Goal: Task Accomplishment & Management: Manage account settings

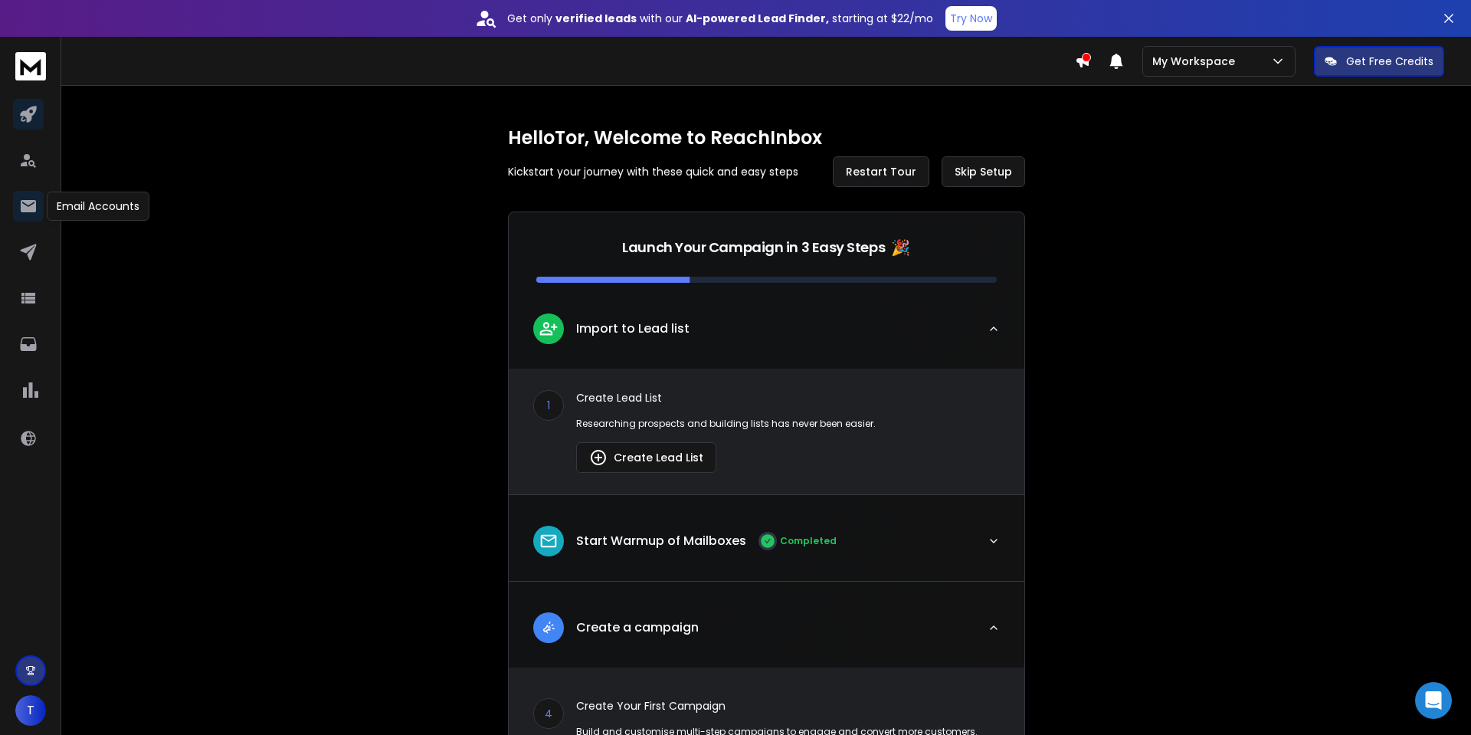
click at [21, 197] on icon at bounding box center [28, 206] width 18 height 18
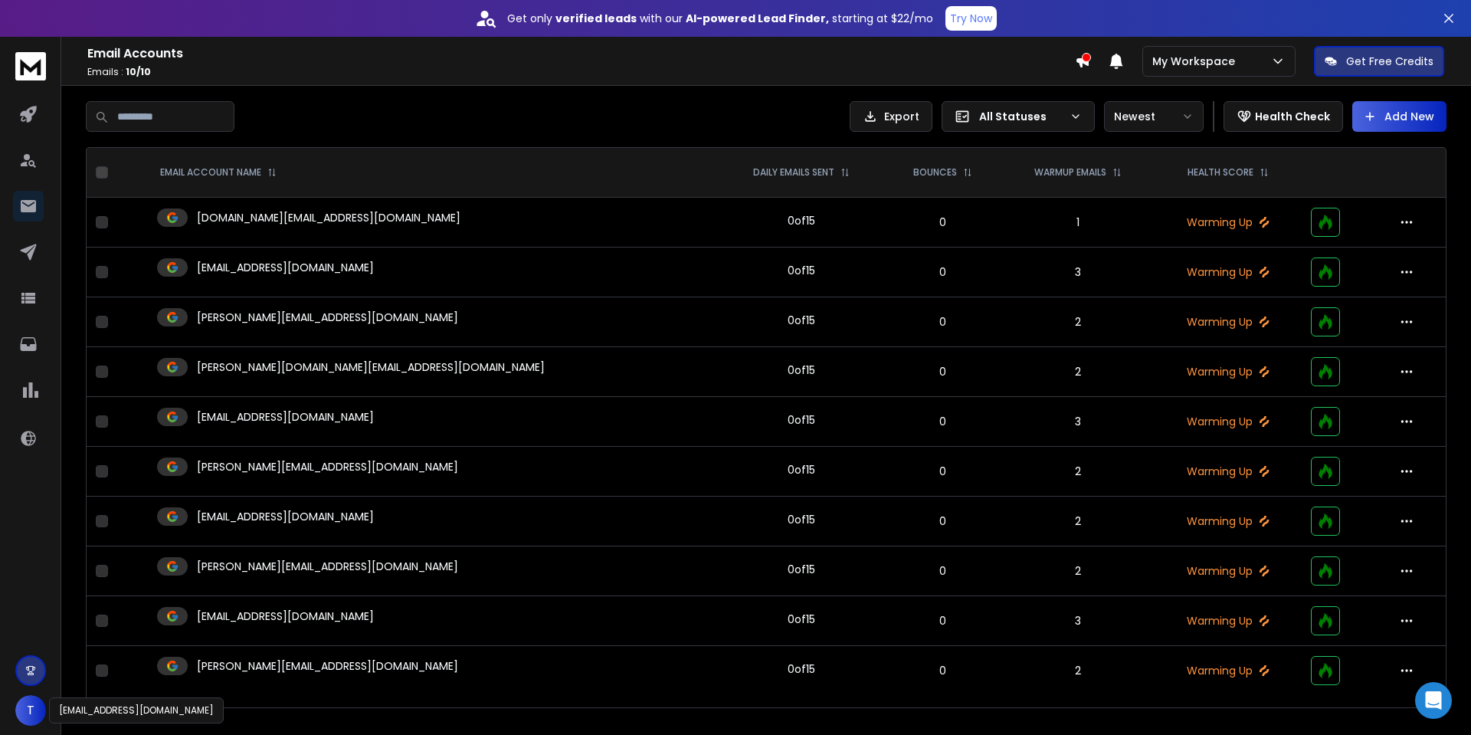
click at [29, 710] on span "T" at bounding box center [30, 710] width 31 height 31
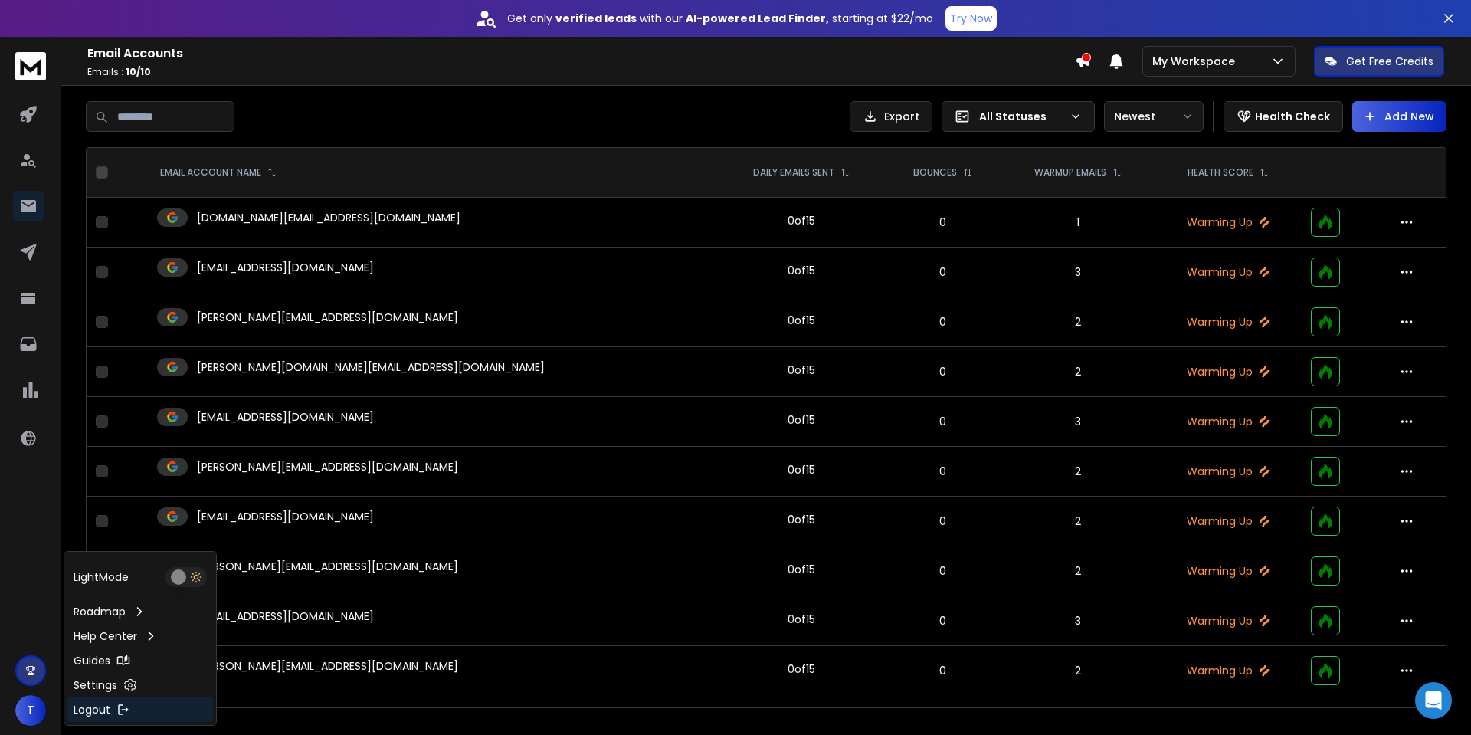
click at [91, 718] on div "Logout" at bounding box center [140, 709] width 146 height 25
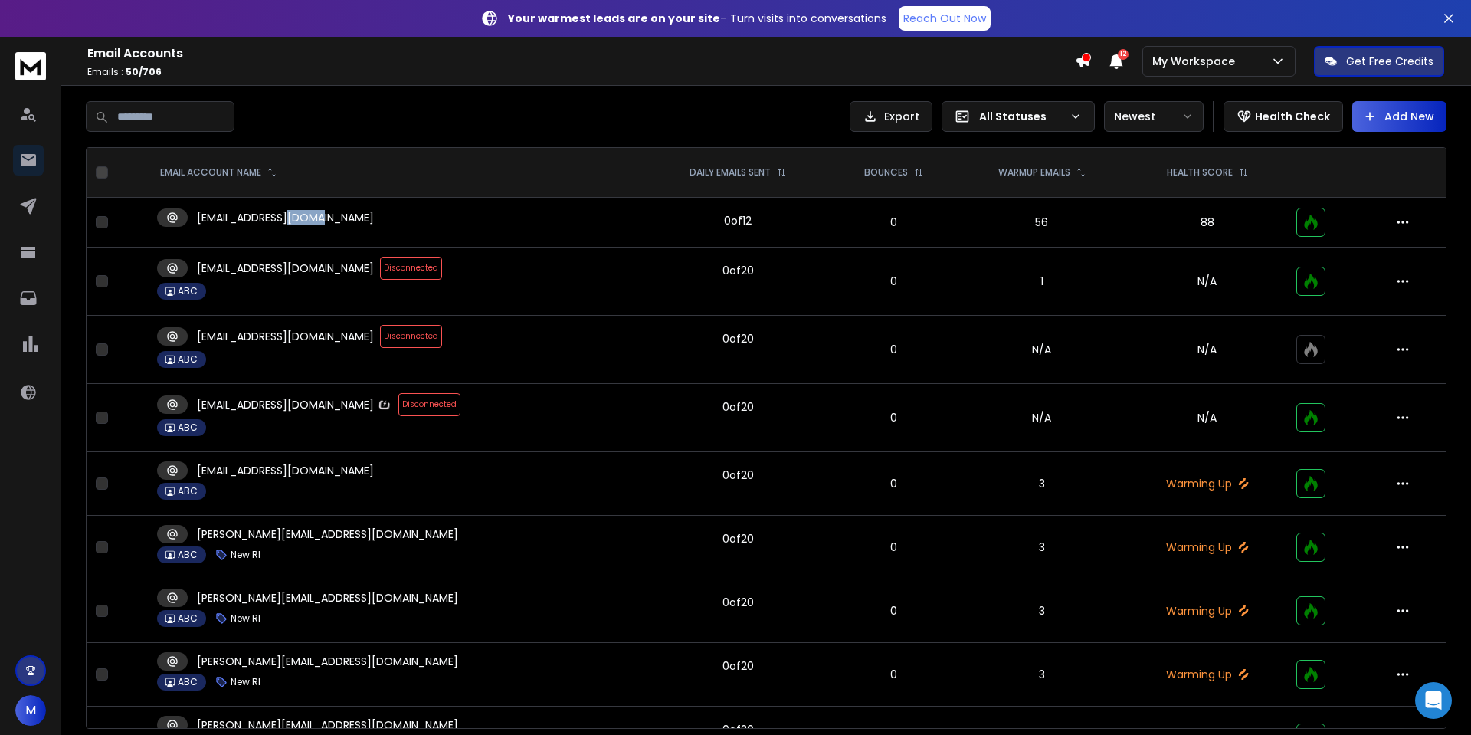
click at [285, 228] on td "[EMAIL_ADDRESS][DOMAIN_NAME]" at bounding box center [397, 223] width 498 height 50
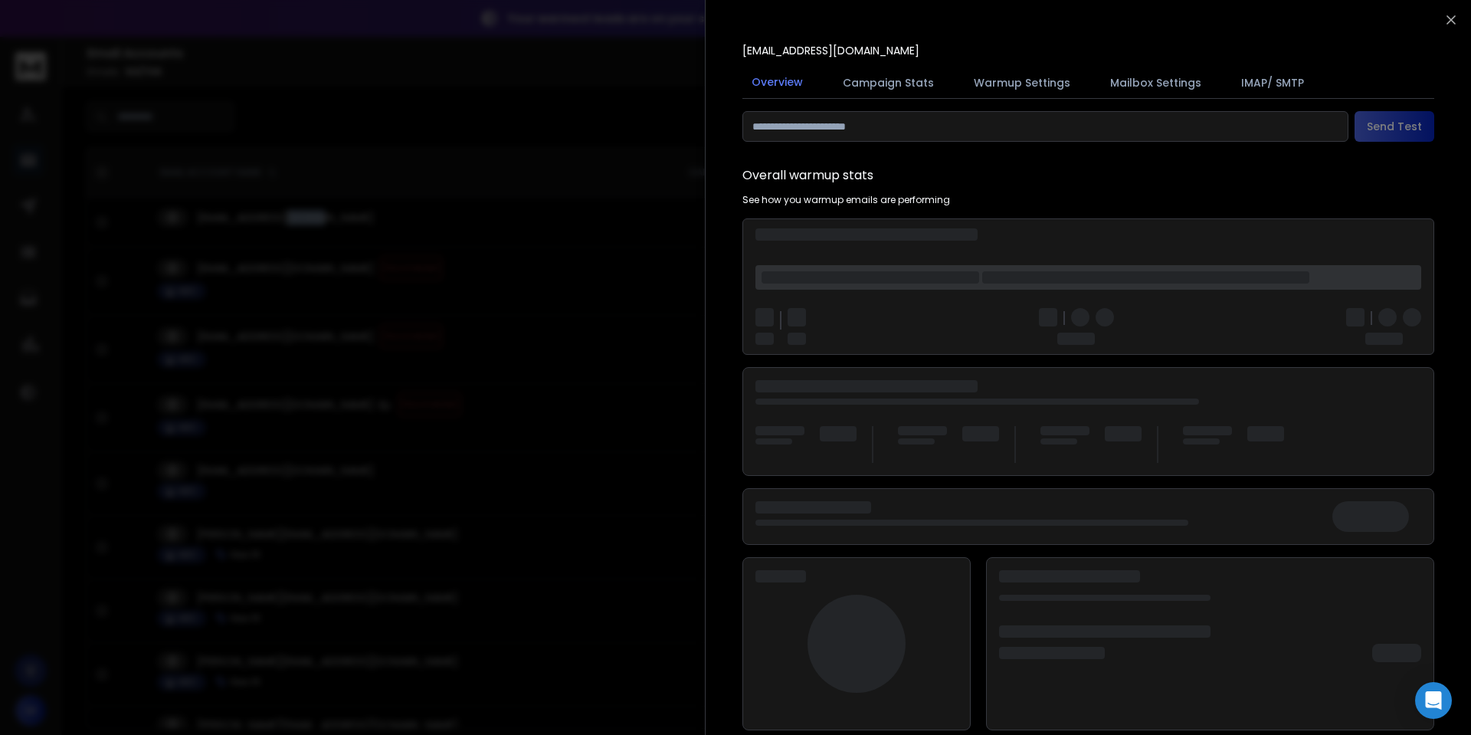
click at [1134, 81] on button "Mailbox Settings" at bounding box center [1156, 83] width 110 height 34
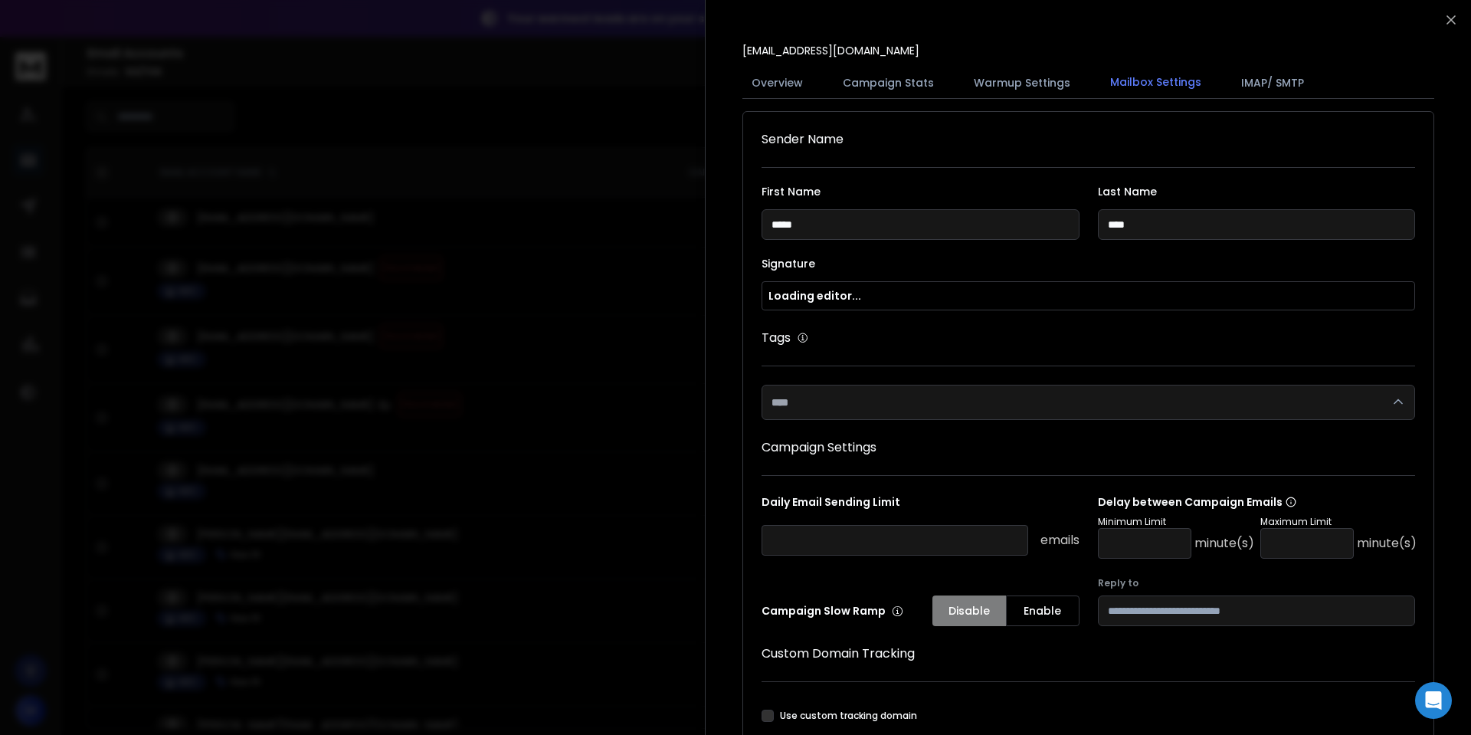
click at [1157, 222] on input "****" at bounding box center [1257, 224] width 318 height 31
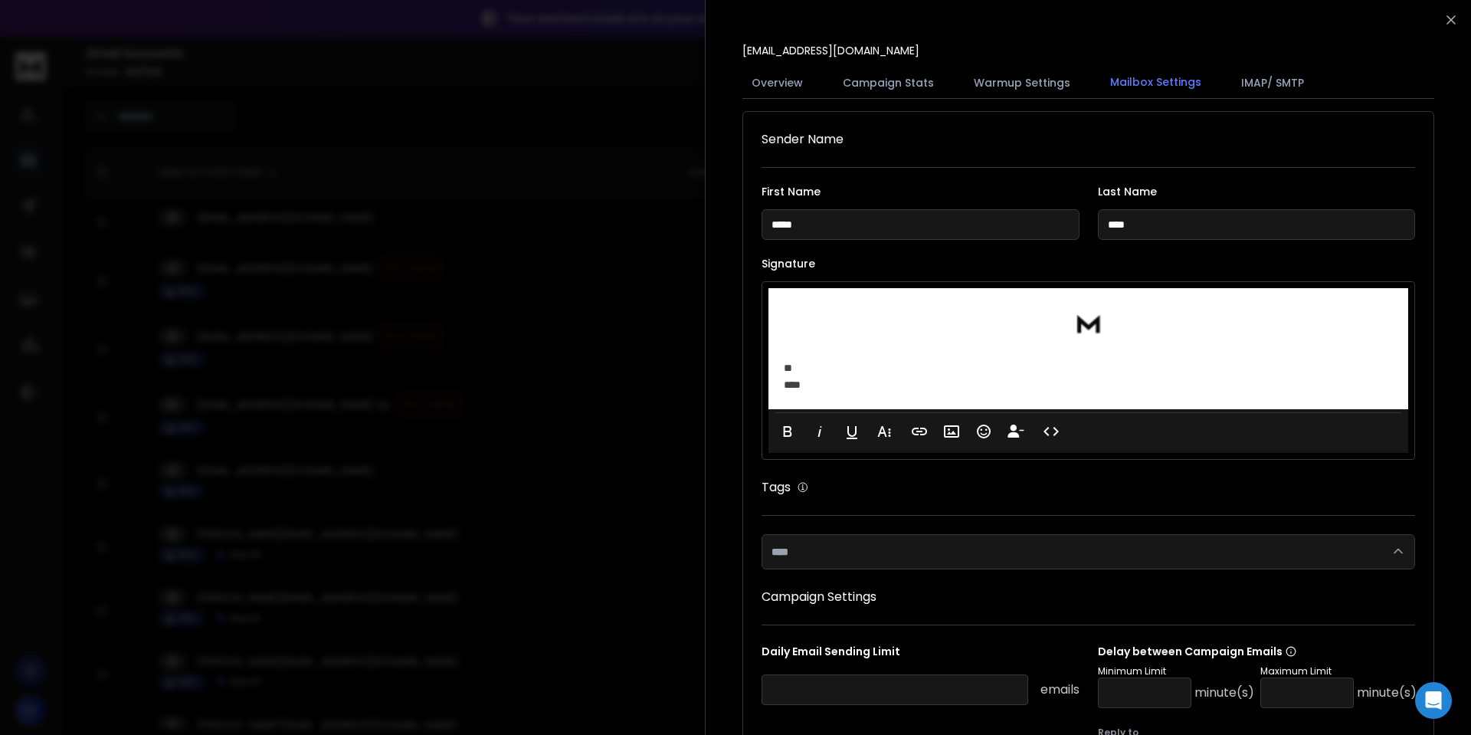
click at [1156, 219] on input "****" at bounding box center [1257, 224] width 318 height 31
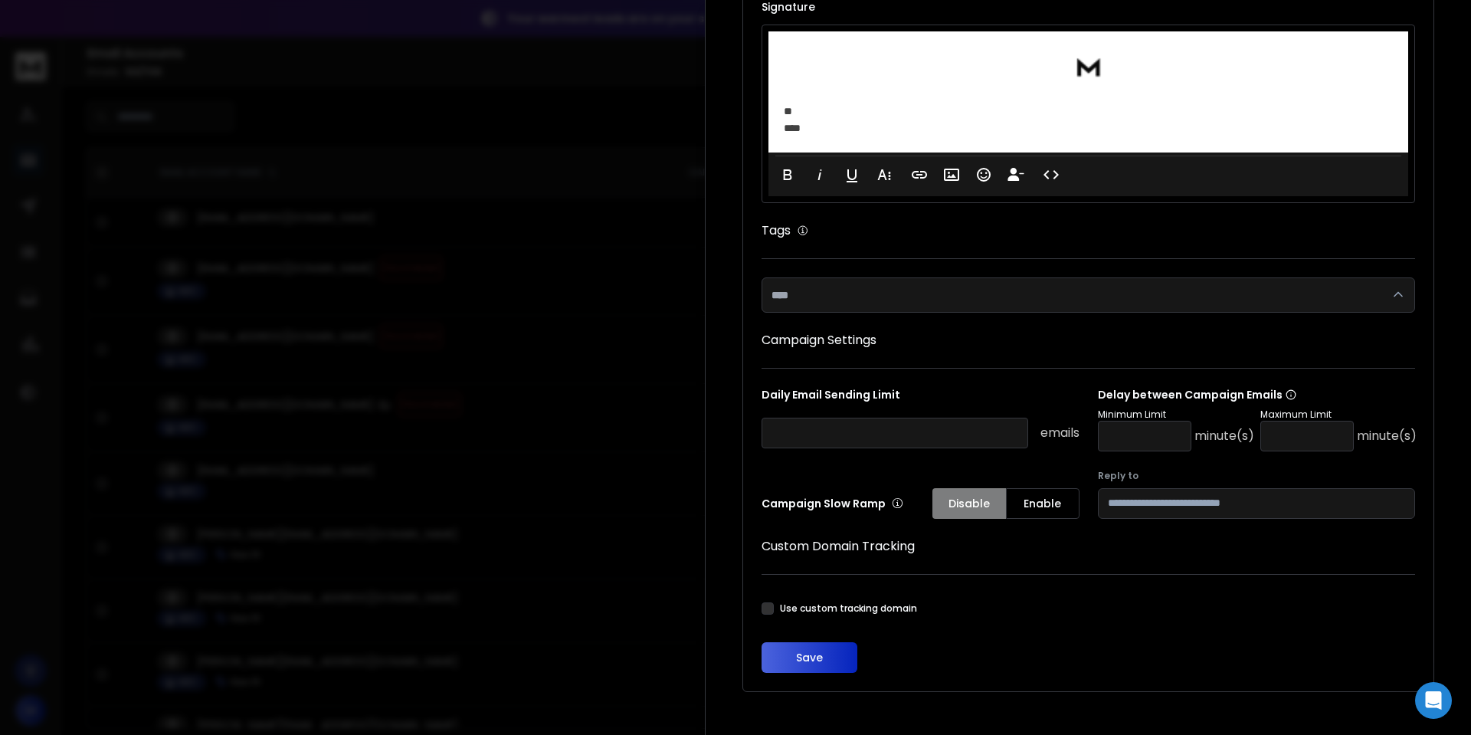
click at [849, 649] on button "Save" at bounding box center [809, 657] width 96 height 31
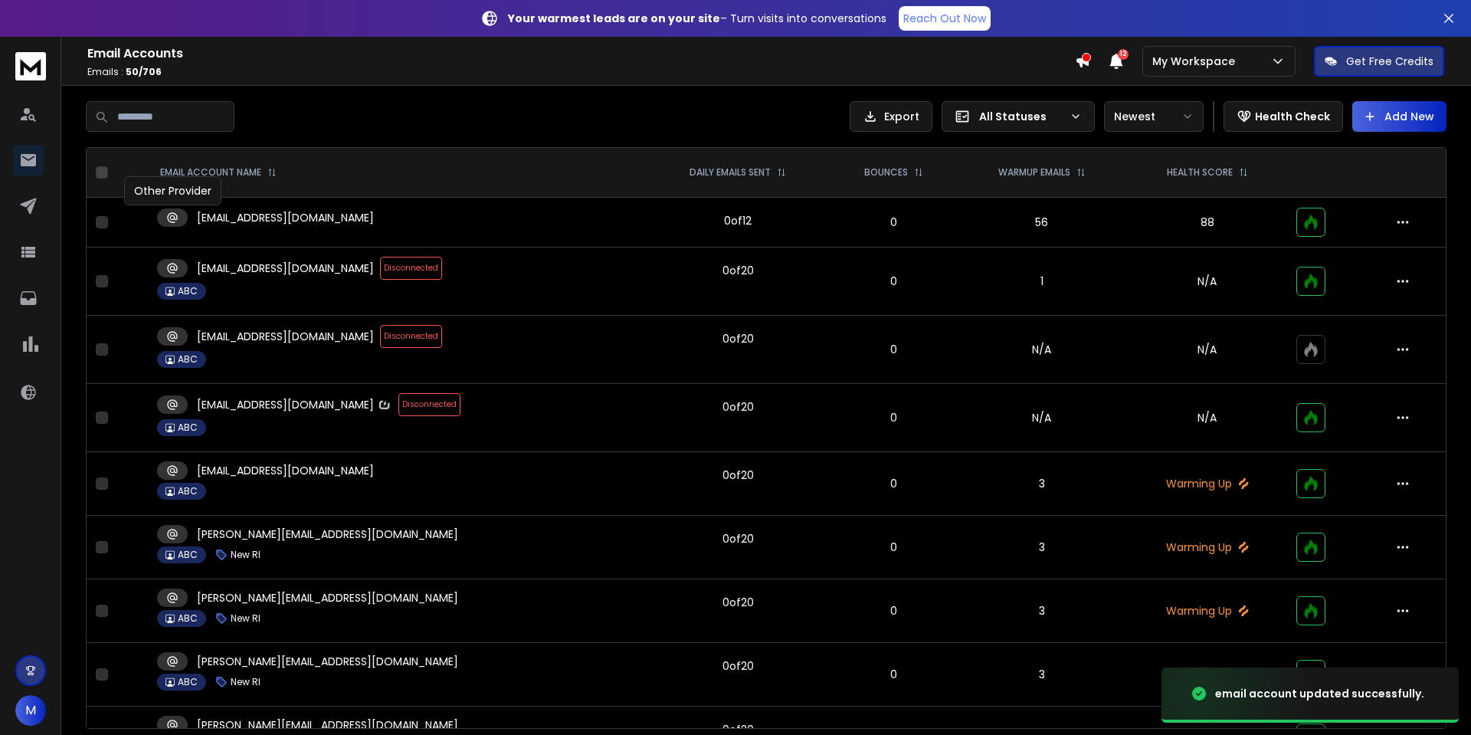
click at [208, 225] on div "rohan@flowfollow.org" at bounding box center [265, 217] width 217 height 18
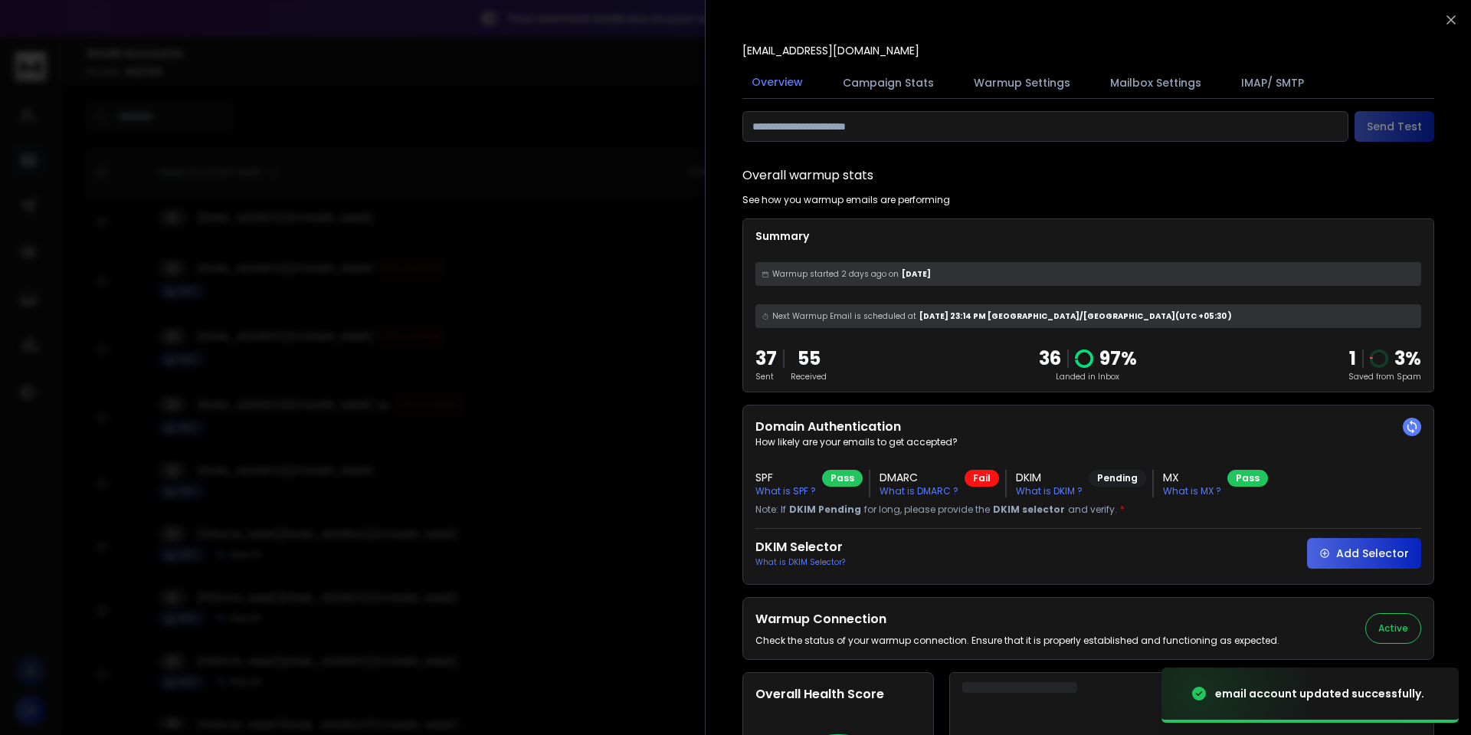
click at [1121, 79] on button "Mailbox Settings" at bounding box center [1156, 83] width 110 height 34
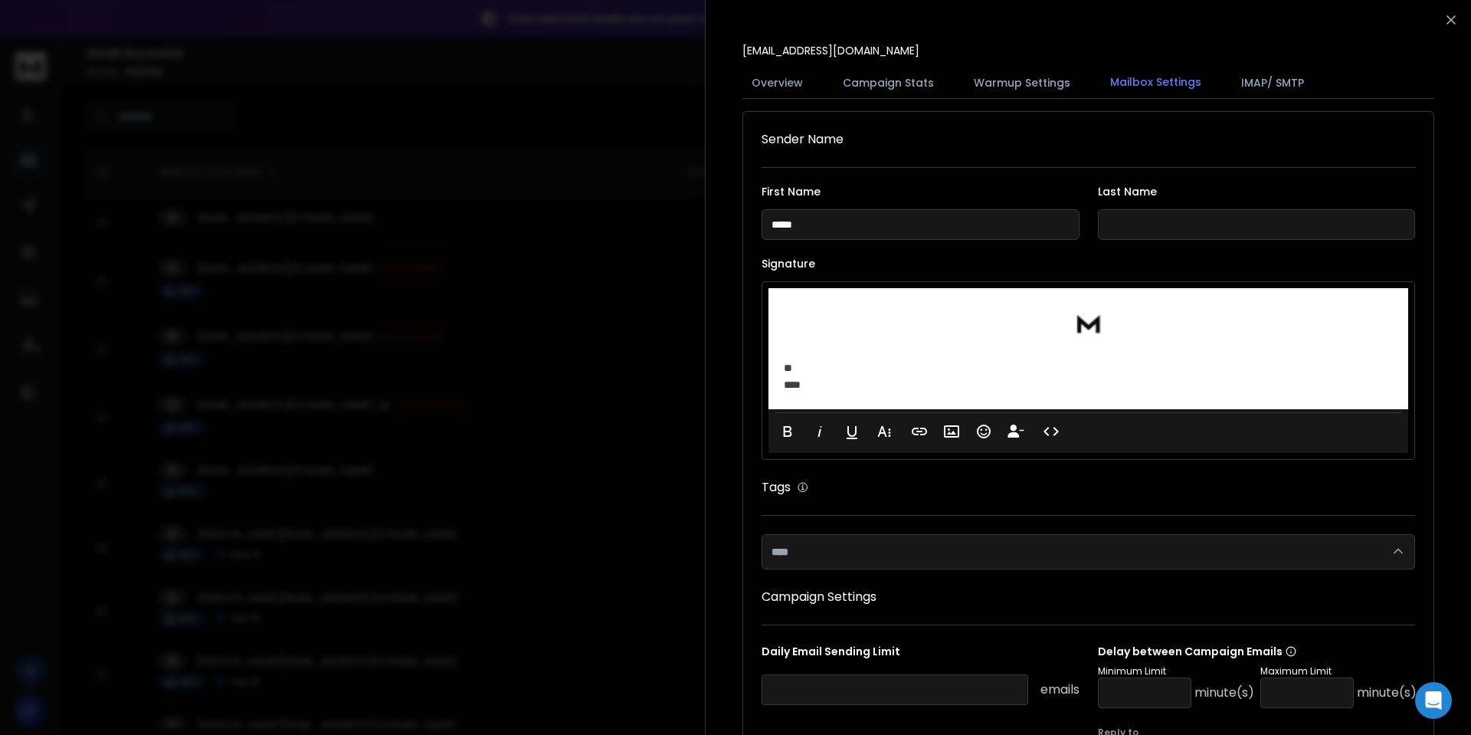
click at [1147, 237] on input "text" at bounding box center [1257, 224] width 318 height 31
